Goal: Task Accomplishment & Management: Manage account settings

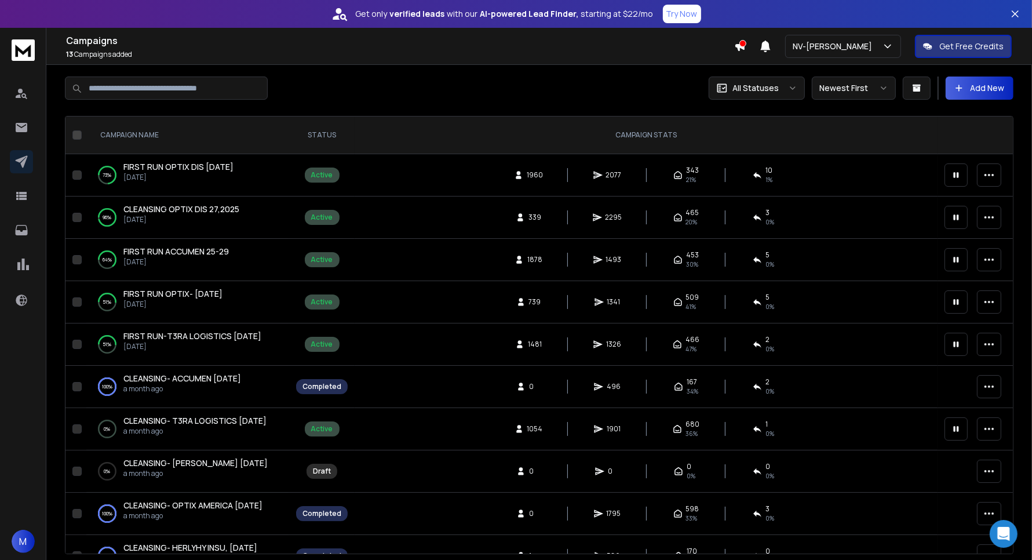
click at [250, 207] on div "96 % CLEANSING OPTIX DIS 27,2025 [DATE]" at bounding box center [188, 217] width 180 height 28
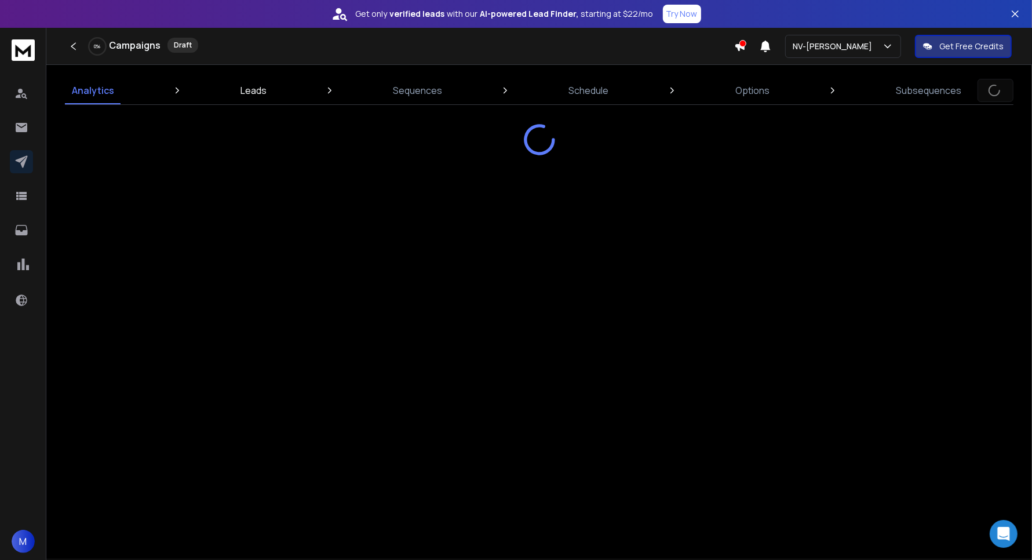
click at [254, 87] on p "Leads" at bounding box center [253, 90] width 26 height 14
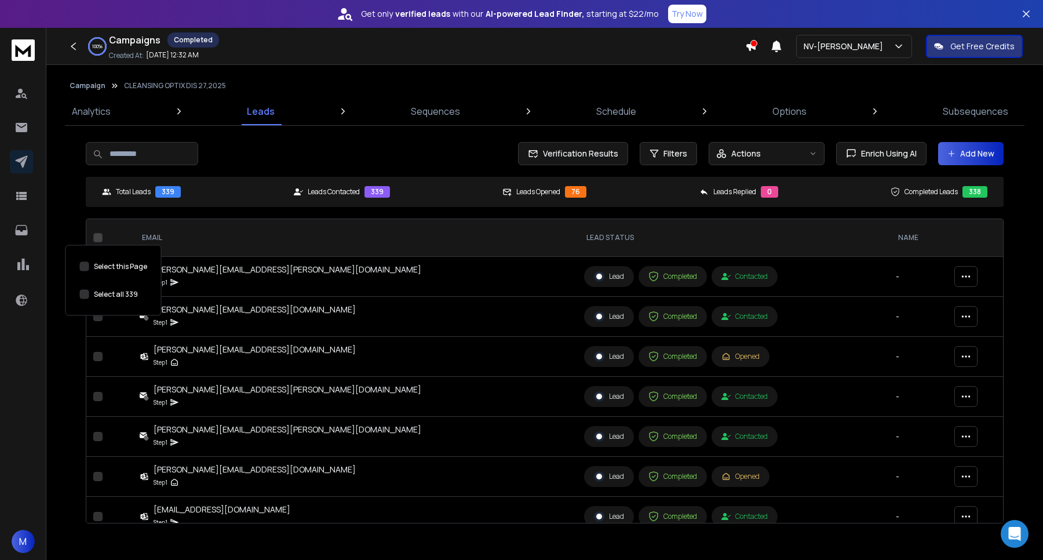
click at [85, 267] on button "Select this Page" at bounding box center [84, 266] width 9 height 9
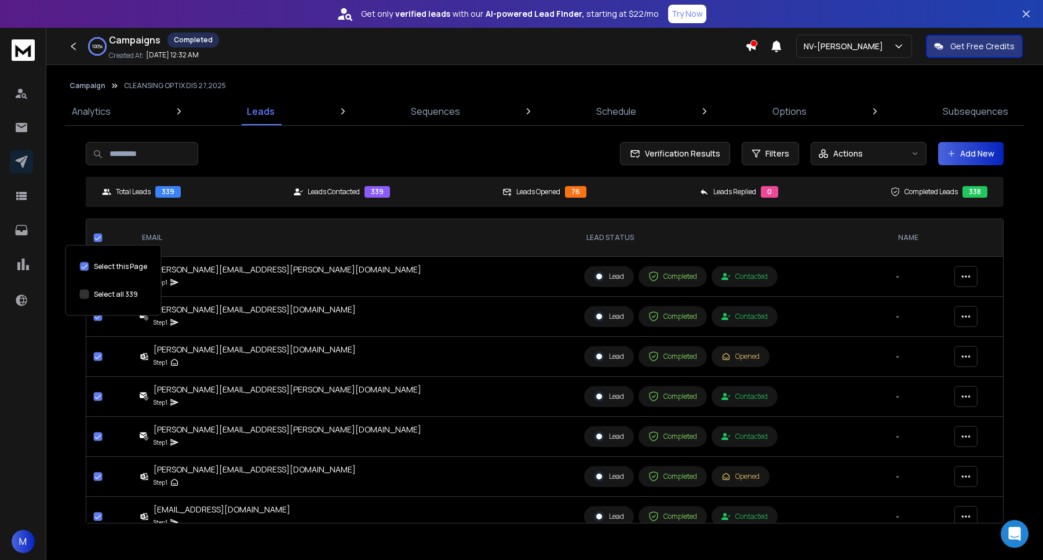
click at [81, 296] on button "Select this Page" at bounding box center [84, 294] width 9 height 9
click at [765, 140] on div "Verification Results Filters Actions Add New Total Leads 339 Leads Contacted 33…" at bounding box center [545, 326] width 960 height 379
click at [766, 144] on button "Filters" at bounding box center [770, 153] width 57 height 23
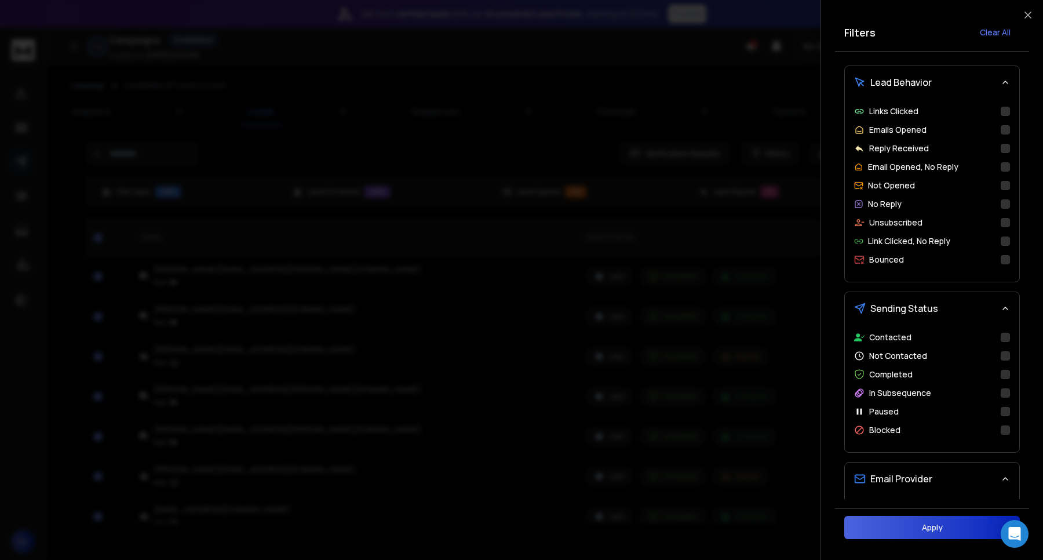
click at [1001, 340] on button "Contacted" at bounding box center [1005, 337] width 9 height 9
type button "on"
click at [922, 520] on button "Apply" at bounding box center [932, 527] width 176 height 23
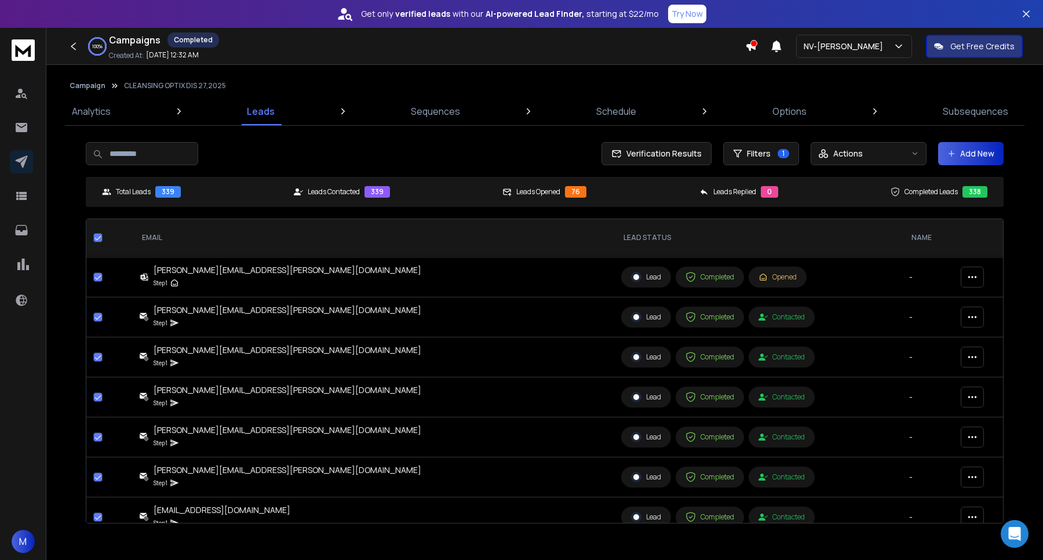
scroll to position [589, 0]
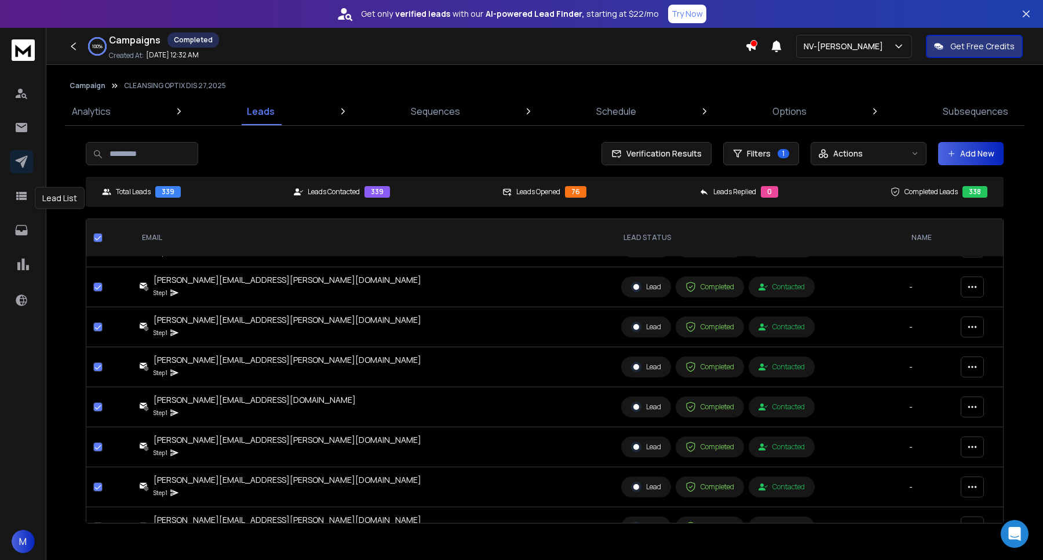
click at [19, 163] on icon at bounding box center [21, 161] width 12 height 12
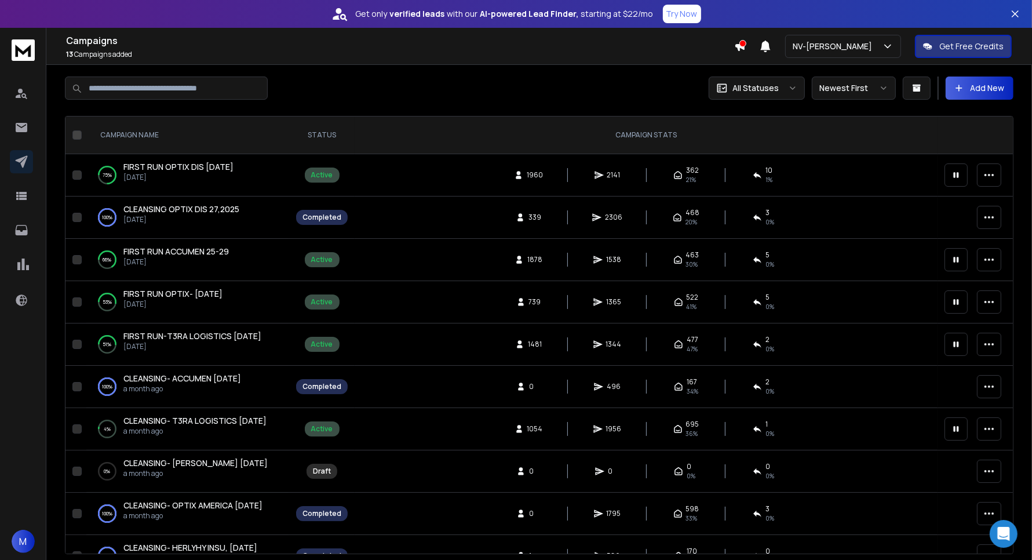
click at [258, 226] on div "100 % CLEANSING OPTIX DIS 27,2025 [DATE]" at bounding box center [188, 217] width 180 height 28
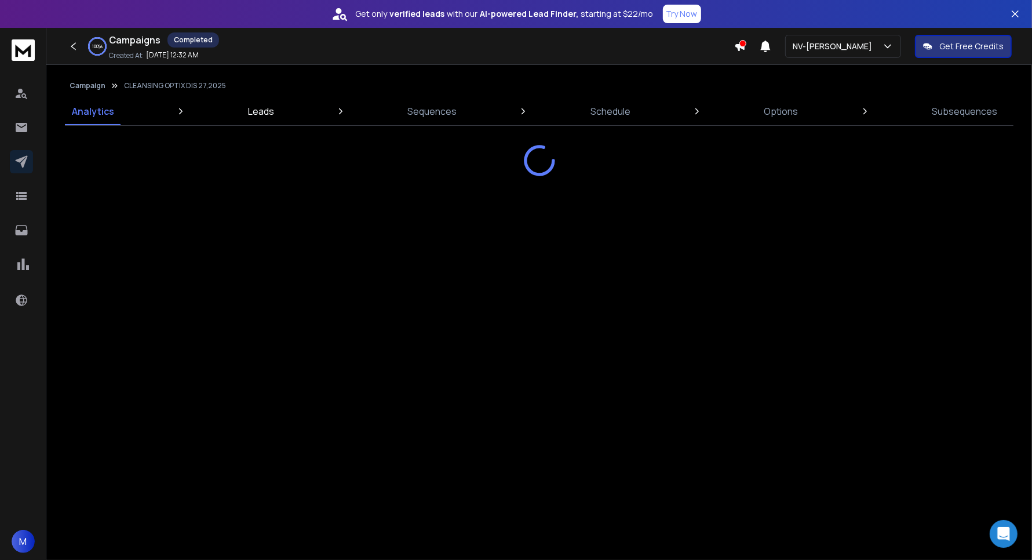
click at [250, 118] on p "Leads" at bounding box center [261, 111] width 26 height 14
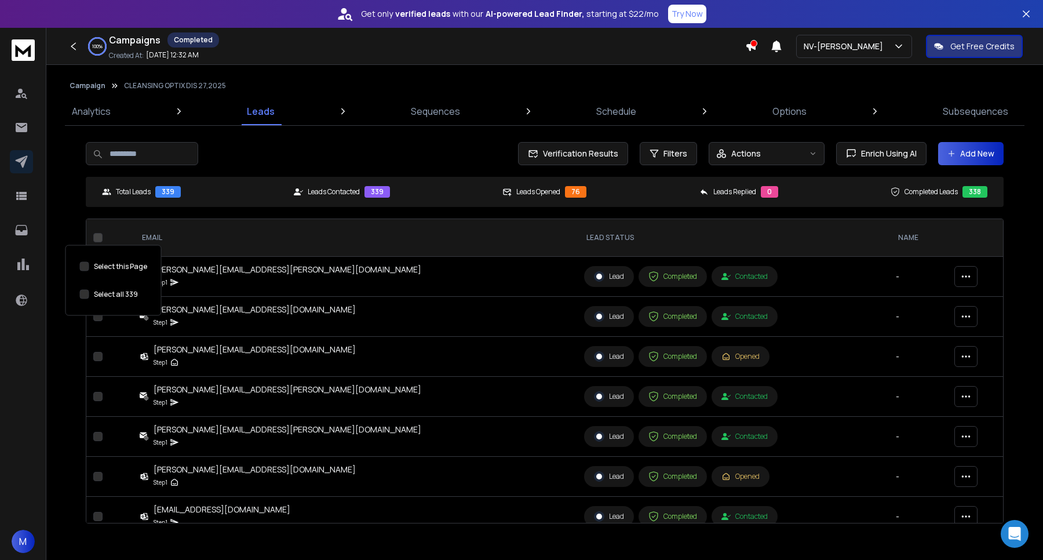
click at [83, 262] on button "Select this Page" at bounding box center [84, 266] width 9 height 9
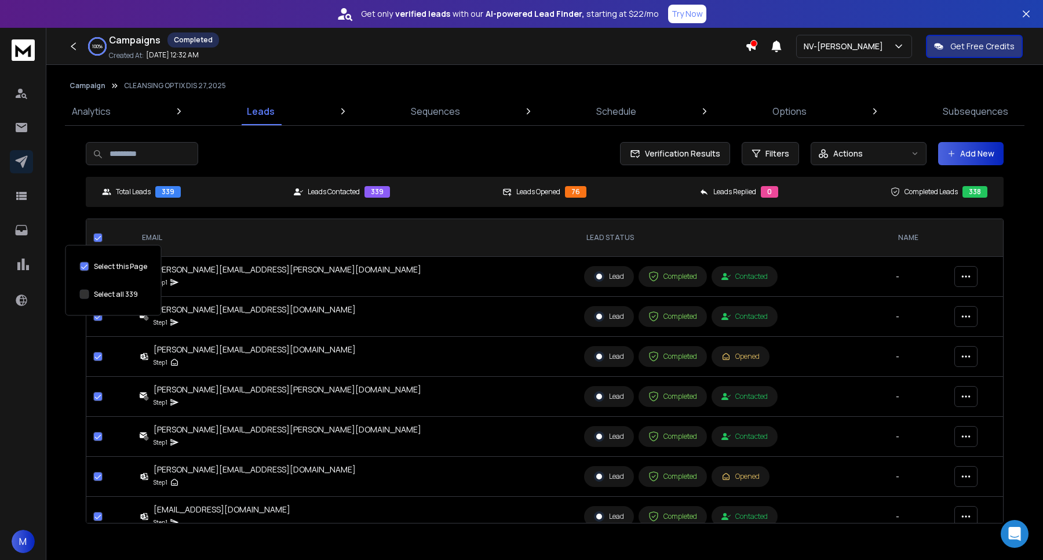
click at [82, 296] on button "Select this Page" at bounding box center [84, 294] width 9 height 9
click at [757, 155] on icon "button" at bounding box center [756, 153] width 9 height 9
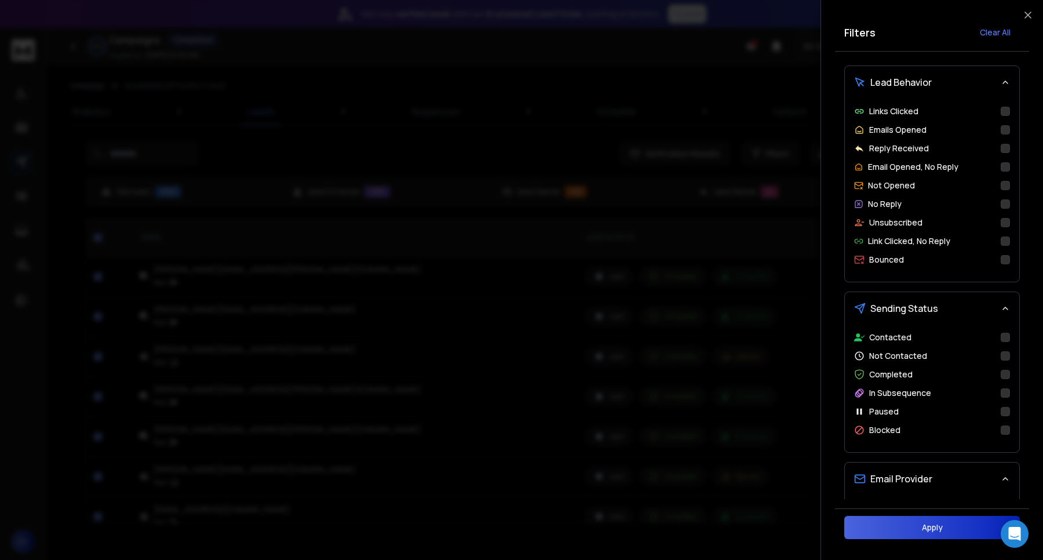
click at [1001, 337] on button "Contacted" at bounding box center [1005, 337] width 9 height 9
click at [902, 528] on button "Apply" at bounding box center [932, 527] width 176 height 23
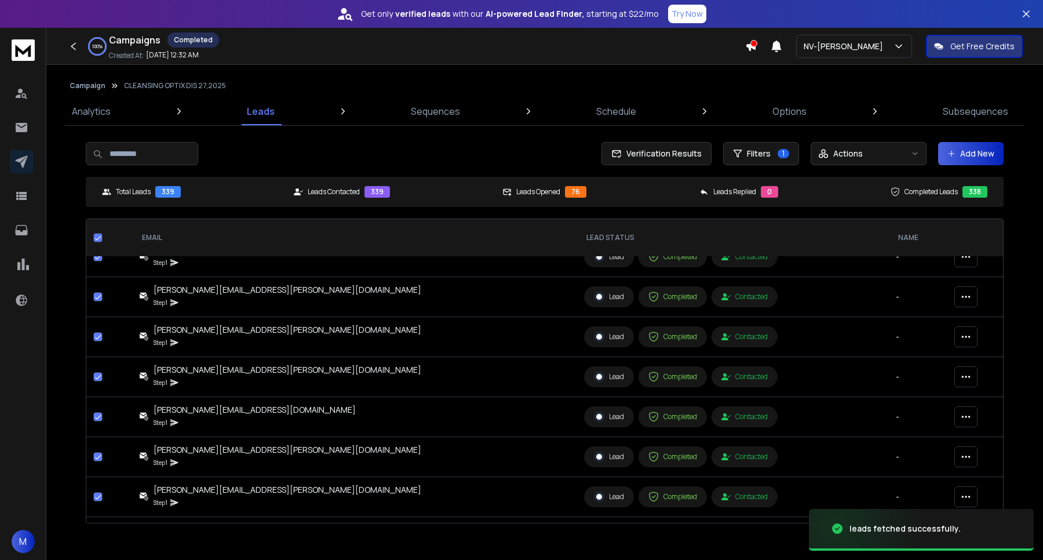
scroll to position [869, 0]
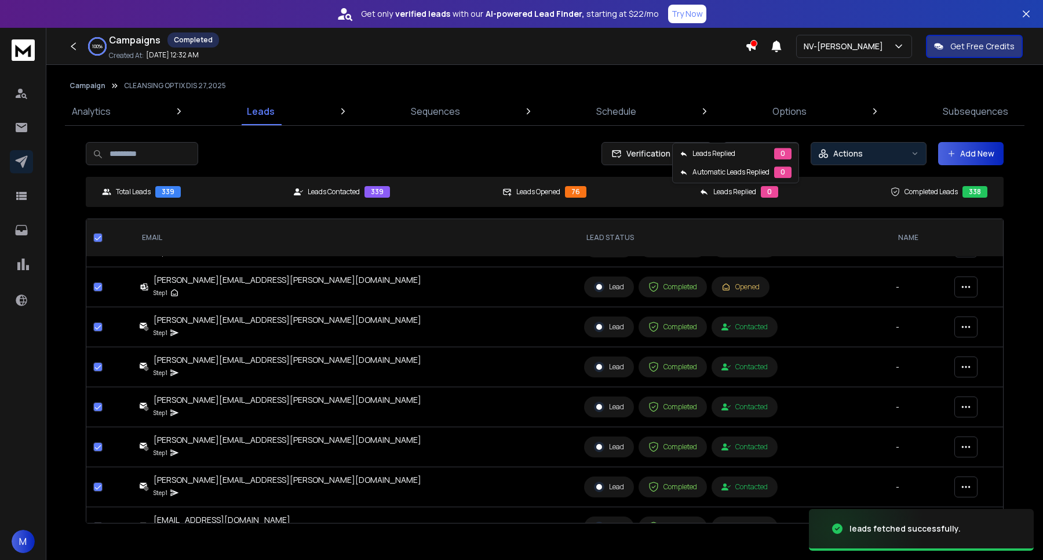
click at [847, 149] on p "Actions" at bounding box center [848, 154] width 30 height 12
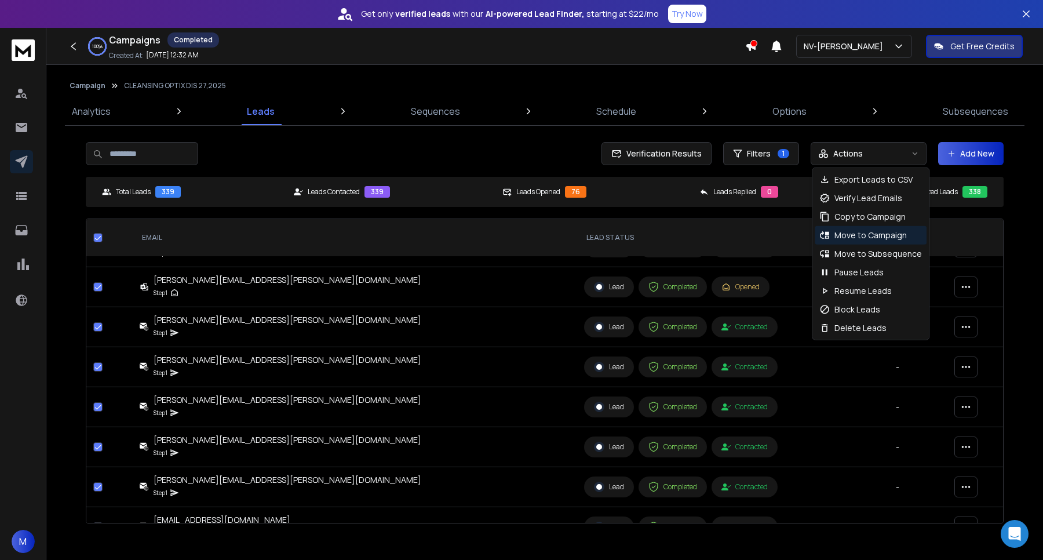
click at [882, 239] on p "Move to Campaign" at bounding box center [870, 235] width 72 height 12
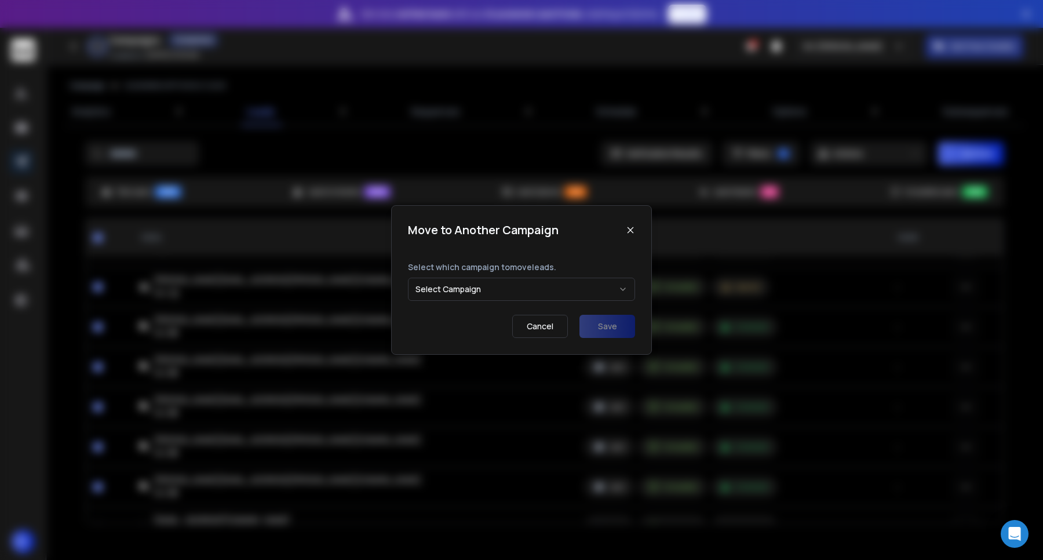
click at [505, 298] on button "Select Campaign" at bounding box center [521, 289] width 227 height 23
click at [593, 322] on button "Save" at bounding box center [607, 326] width 56 height 23
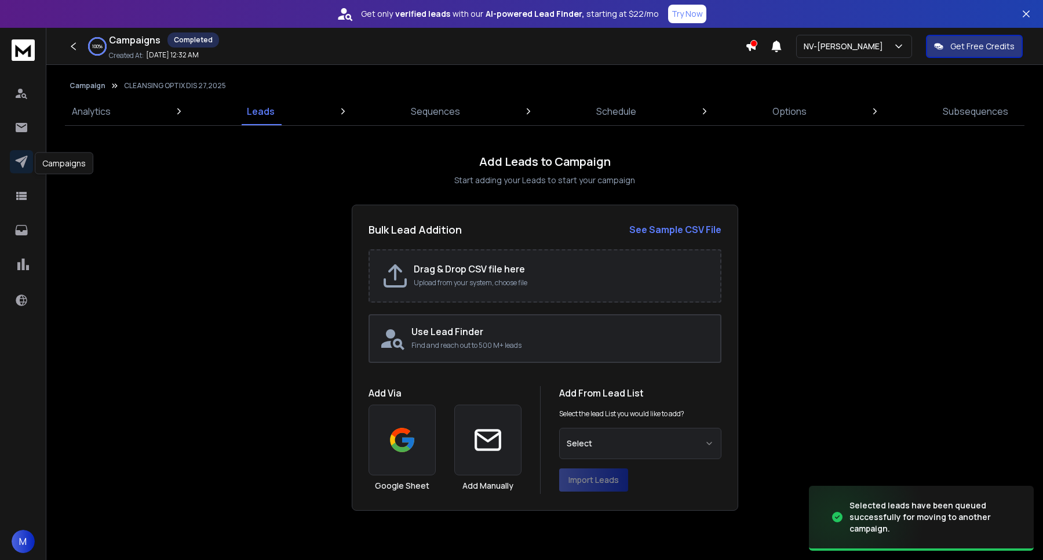
click at [23, 160] on icon at bounding box center [21, 161] width 12 height 12
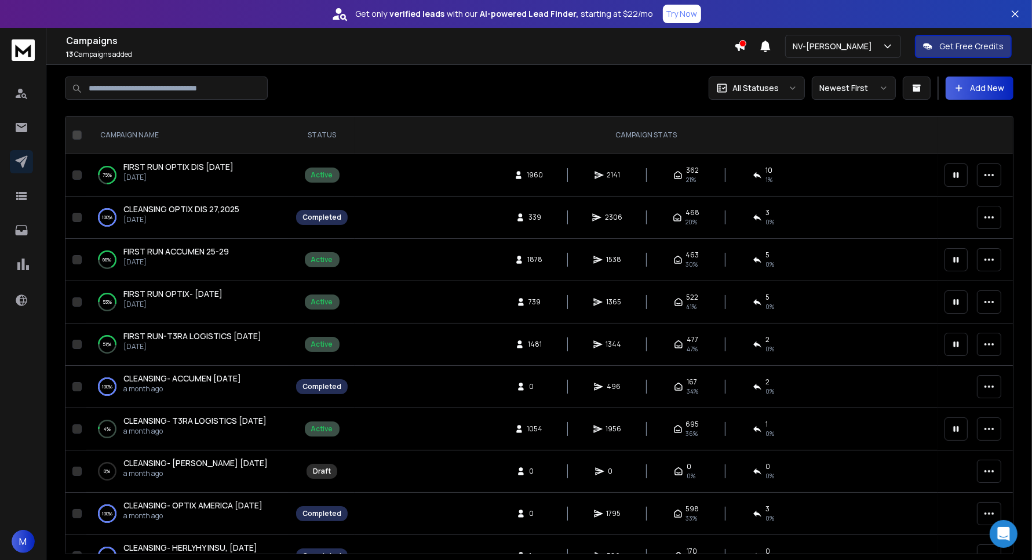
click at [419, 188] on td "1960 2141 362 21 % 10 1 %" at bounding box center [646, 175] width 583 height 42
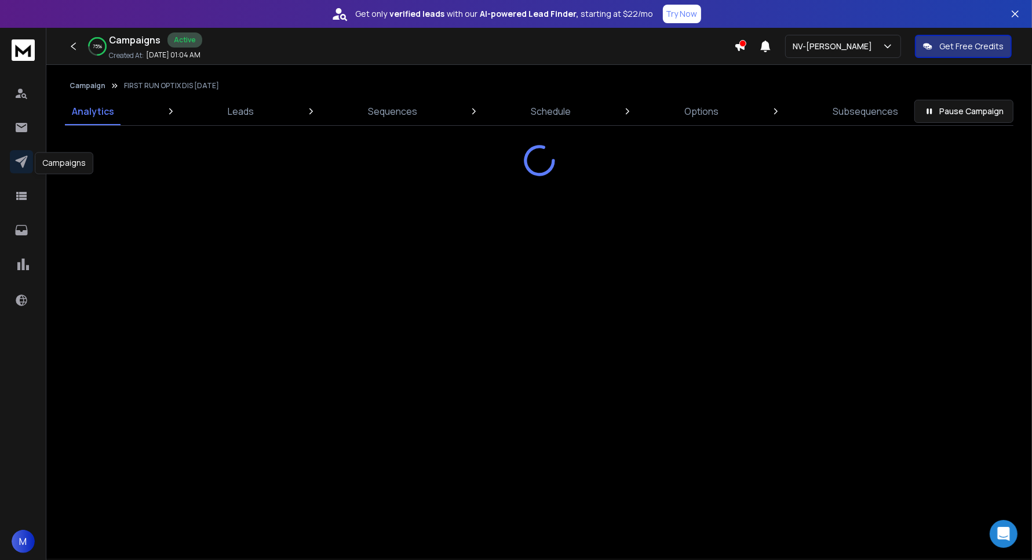
click at [20, 168] on icon at bounding box center [21, 162] width 14 height 14
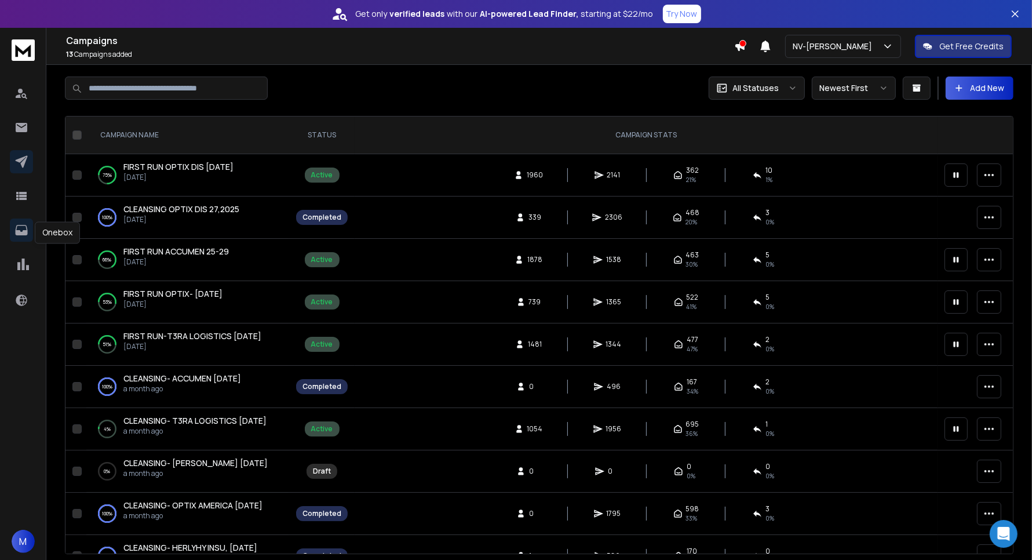
click at [24, 235] on icon at bounding box center [21, 230] width 12 height 10
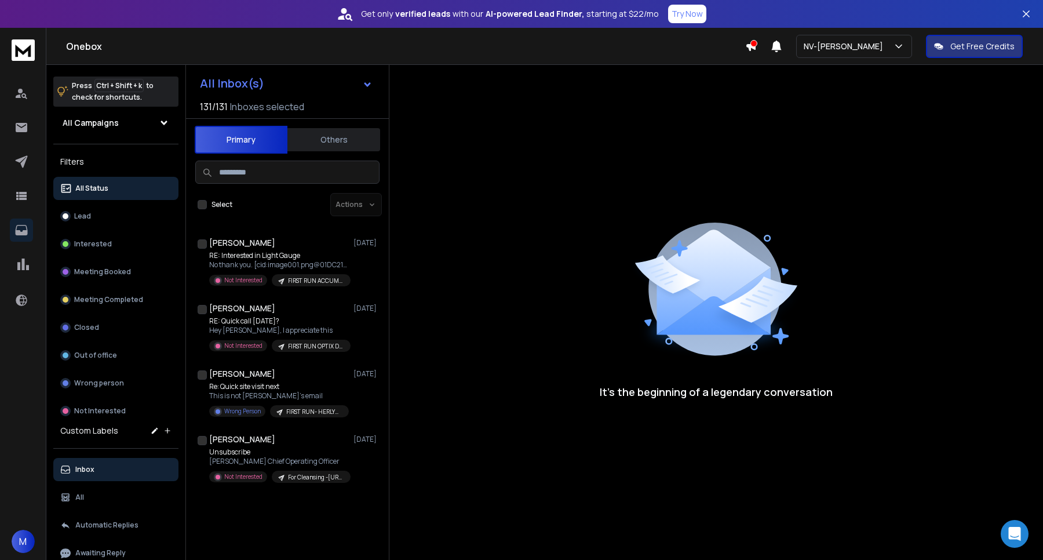
click at [496, 303] on div "It’s the beginning of a legendary conversation" at bounding box center [716, 303] width 654 height 476
